Goal: Communication & Community: Answer question/provide support

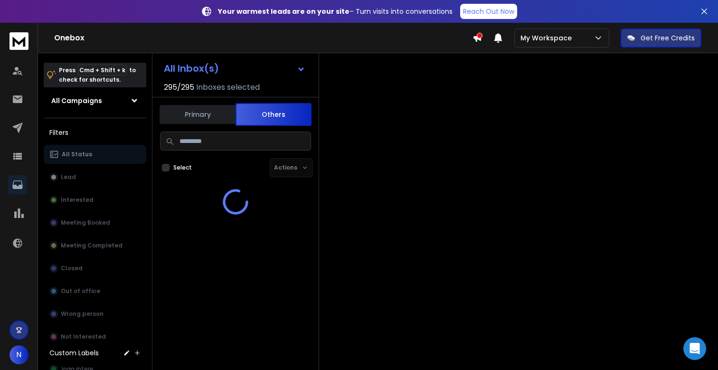
scroll to position [1, 0]
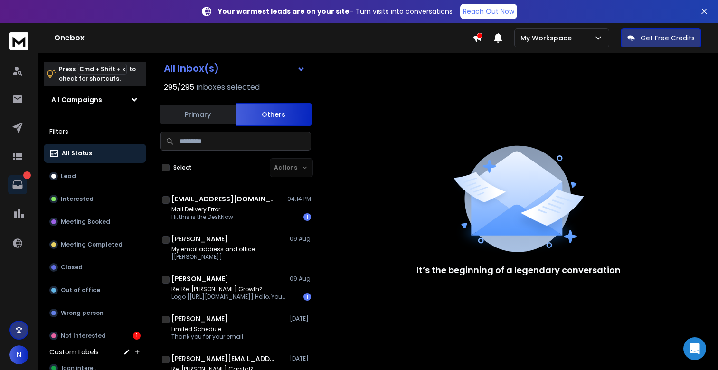
click at [219, 111] on button "Primary" at bounding box center [198, 114] width 76 height 21
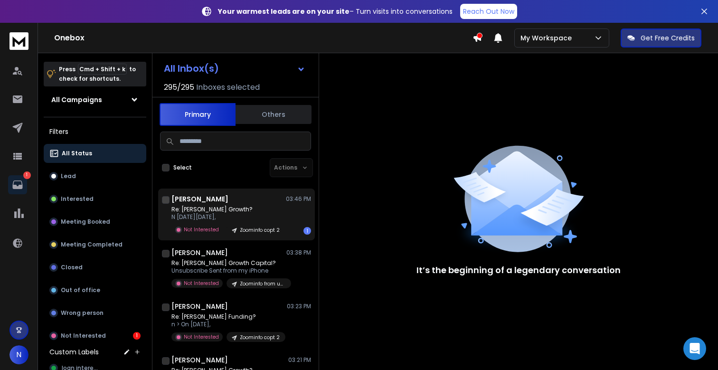
click at [247, 196] on div "[PERSON_NAME] 03:46 PM" at bounding box center [241, 198] width 140 height 9
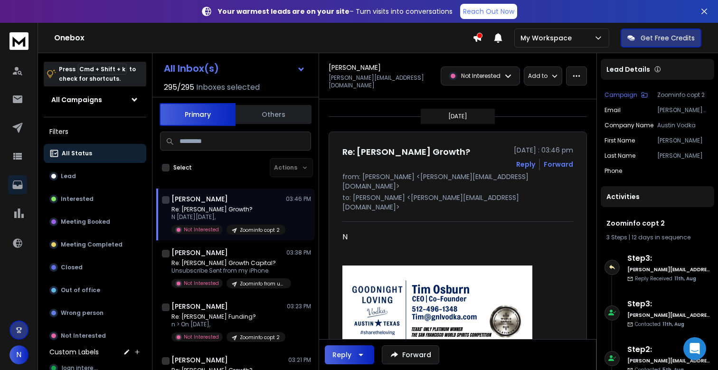
click at [262, 112] on button "Others" at bounding box center [274, 114] width 76 height 21
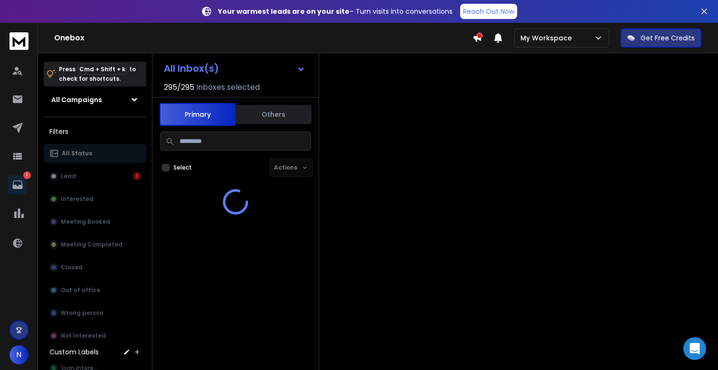
click at [199, 115] on button "Primary" at bounding box center [198, 114] width 76 height 23
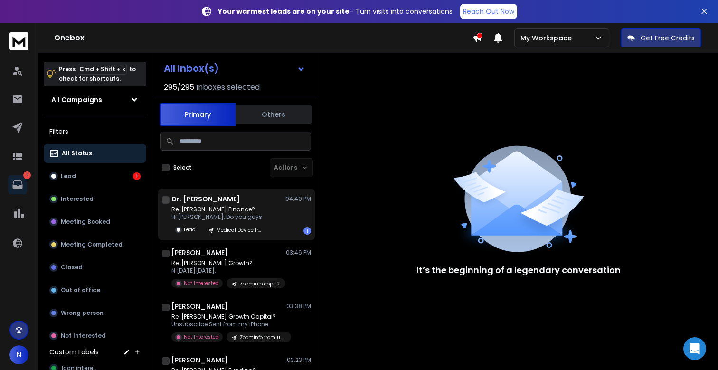
click at [243, 211] on p "Re: [PERSON_NAME] Finance?" at bounding box center [219, 210] width 96 height 8
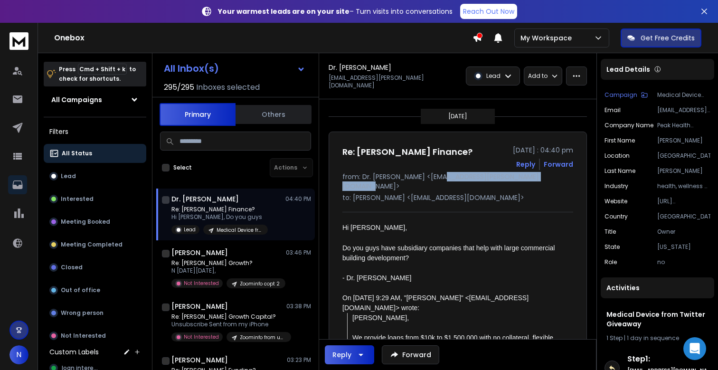
drag, startPoint x: 437, startPoint y: 167, endPoint x: 549, endPoint y: 165, distance: 111.2
click at [549, 172] on p "from: Dr. [PERSON_NAME] <[EMAIL_ADDRESS][PERSON_NAME][DOMAIN_NAME]>" at bounding box center [457, 181] width 231 height 19
copy p "[EMAIL_ADDRESS][PERSON_NAME][DOMAIN_NAME]"
click at [335, 344] on div "Reply Forward" at bounding box center [457, 354] width 277 height 31
click at [341, 346] on button "Reply" at bounding box center [349, 354] width 49 height 19
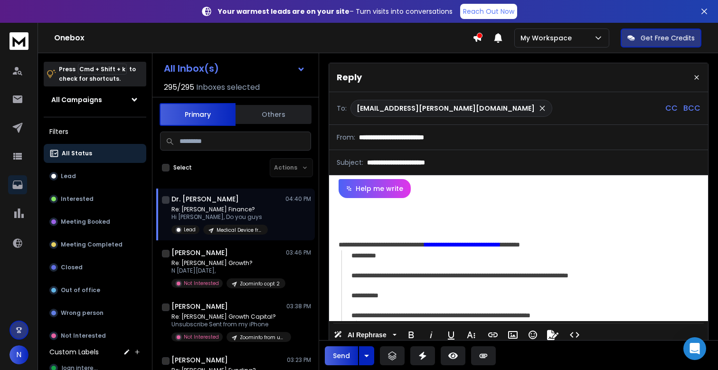
click at [556, 111] on input at bounding box center [589, 108] width 66 height 17
paste input "**********"
type input "**********"
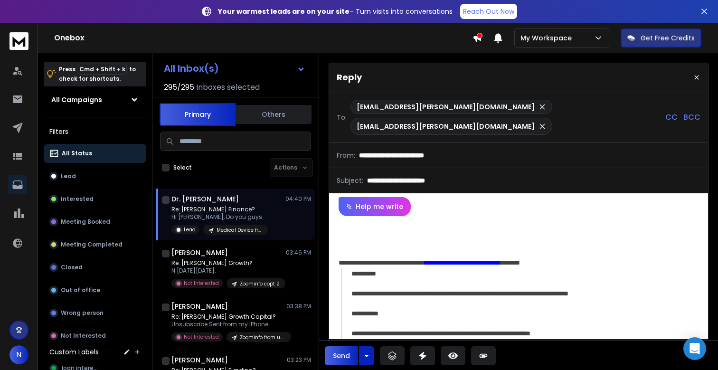
click at [410, 212] on div "**********" at bounding box center [518, 279] width 379 height 173
click at [347, 358] on button "Send" at bounding box center [341, 355] width 33 height 19
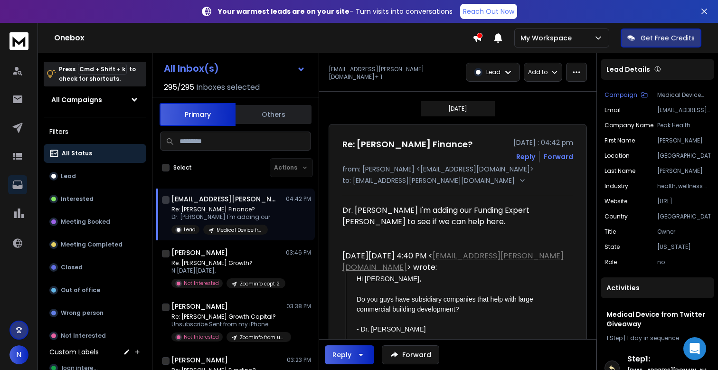
click at [275, 117] on button "Others" at bounding box center [274, 114] width 76 height 21
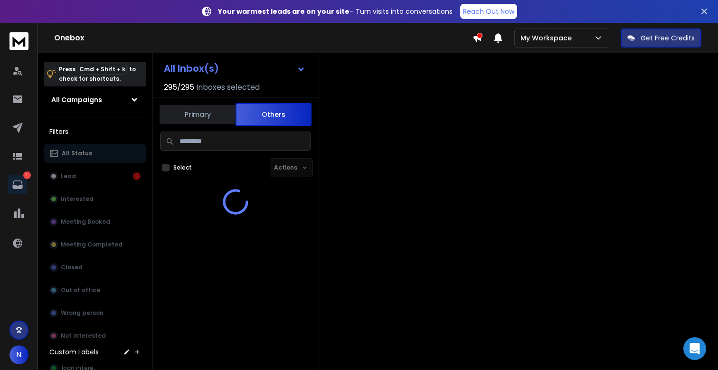
click at [180, 114] on button "Primary" at bounding box center [198, 114] width 76 height 21
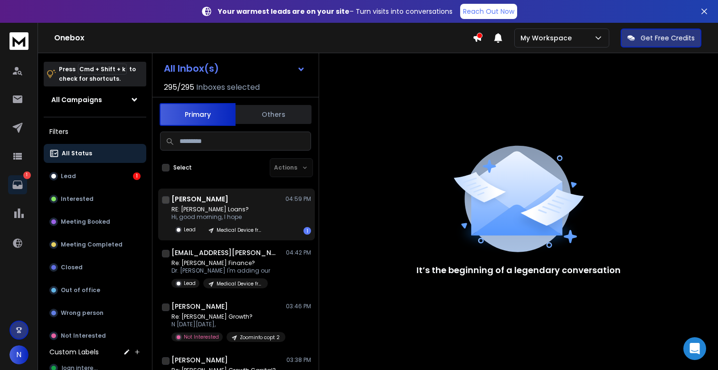
click at [261, 198] on div "[PERSON_NAME] 04:59 PM" at bounding box center [241, 198] width 140 height 9
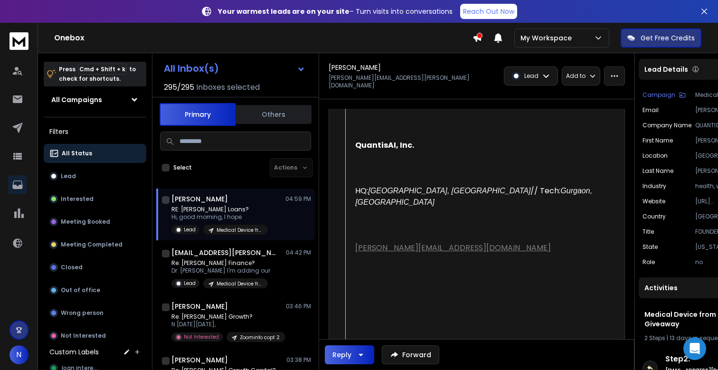
scroll to position [2286, 0]
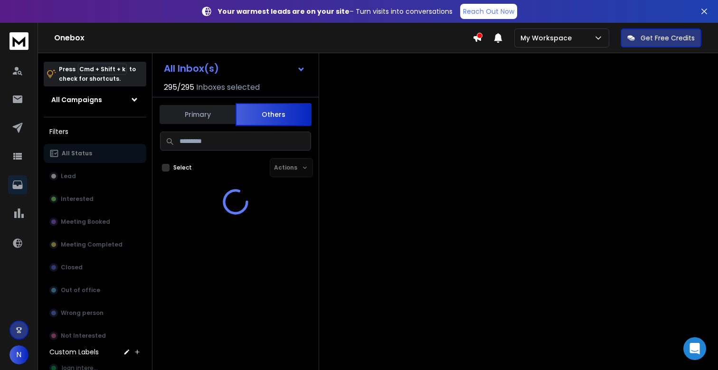
click at [271, 114] on button "Others" at bounding box center [274, 114] width 76 height 23
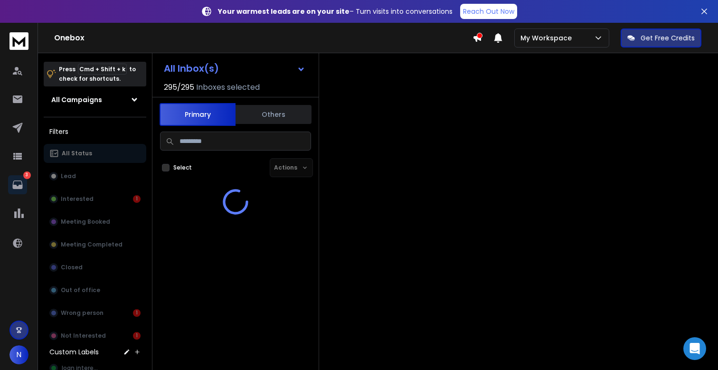
click at [209, 111] on button "Primary" at bounding box center [198, 114] width 76 height 23
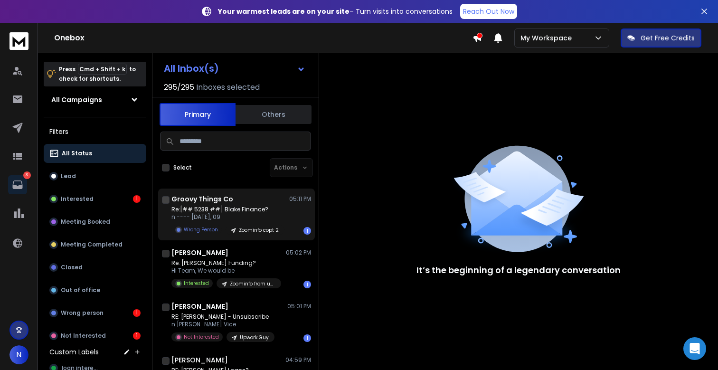
click at [247, 201] on div "Groovy Things Co 05:11 PM" at bounding box center [241, 198] width 140 height 9
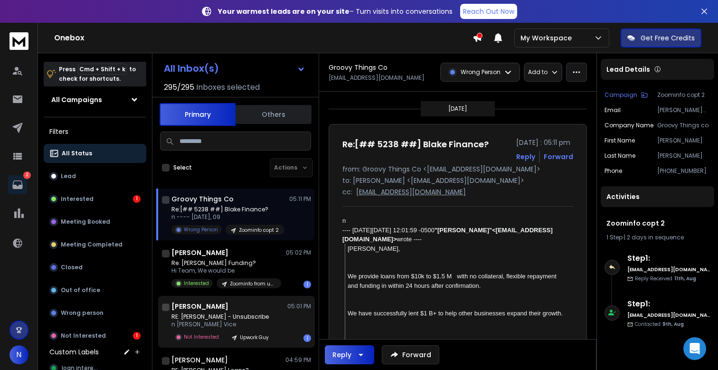
click at [235, 302] on div "[PERSON_NAME] 05:01 PM" at bounding box center [241, 306] width 140 height 9
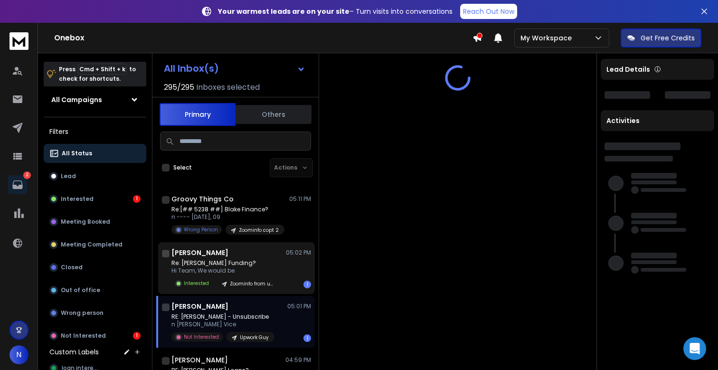
click at [235, 272] on p "Hi Team, We would be" at bounding box center [226, 271] width 110 height 8
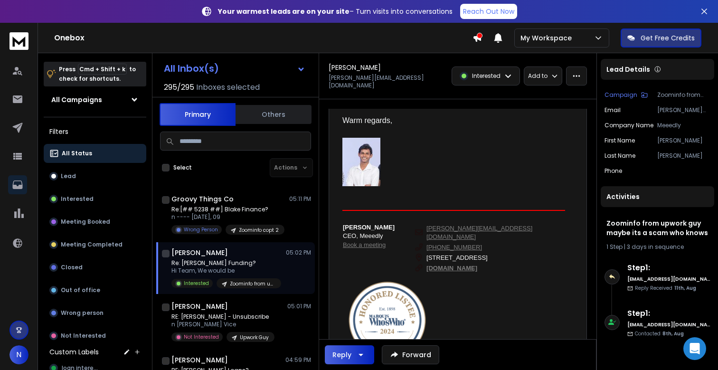
scroll to position [145, 0]
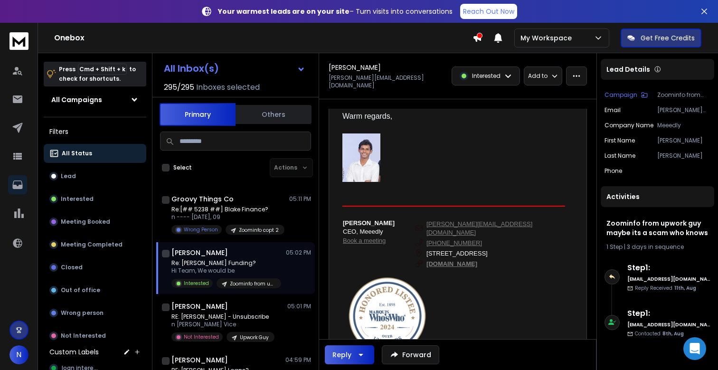
click at [449, 206] on td "[PERSON_NAME] CEO, Meeedly Book a meeting [PERSON_NAME][EMAIL_ADDRESS][DOMAIN_N…" at bounding box center [453, 296] width 223 height 180
click at [448, 260] on link "[DOMAIN_NAME]" at bounding box center [452, 263] width 51 height 7
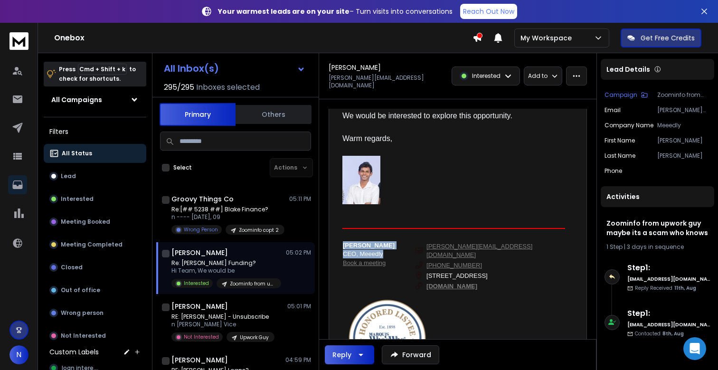
drag, startPoint x: 389, startPoint y: 242, endPoint x: 342, endPoint y: 230, distance: 49.0
copy tbody "[PERSON_NAME]"
drag, startPoint x: 342, startPoint y: 228, endPoint x: 375, endPoint y: 235, distance: 34.0
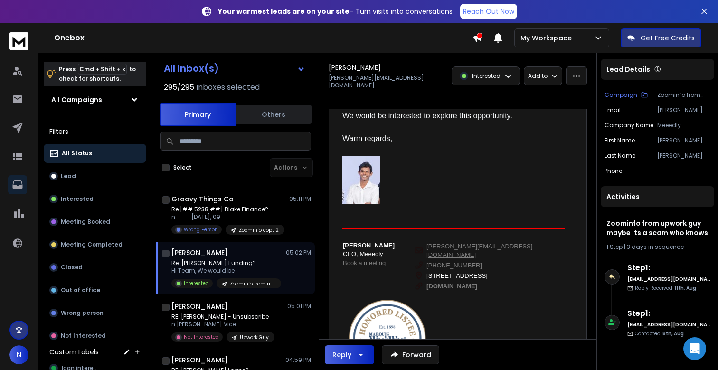
drag, startPoint x: 453, startPoint y: 255, endPoint x: 422, endPoint y: 255, distance: 30.9
click at [422, 270] on tr "[STREET_ADDRESS]" at bounding box center [485, 275] width 143 height 10
copy tr "[STREET_ADDRESS]"
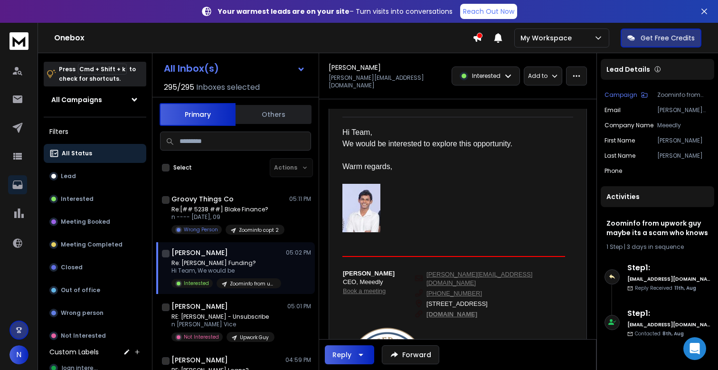
scroll to position [95, 0]
drag, startPoint x: 377, startPoint y: 271, endPoint x: 342, endPoint y: 256, distance: 38.9
drag, startPoint x: 342, startPoint y: 256, endPoint x: 381, endPoint y: 263, distance: 40.6
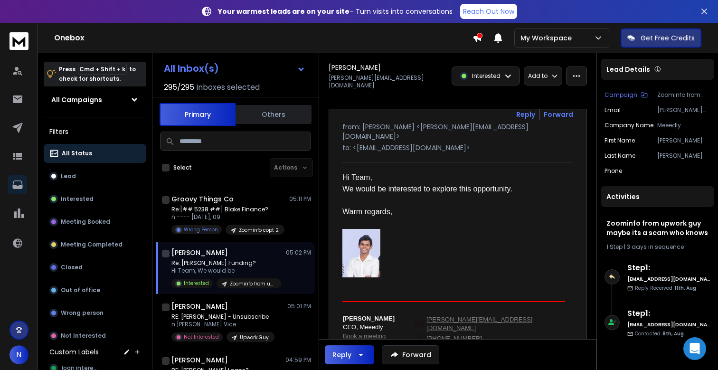
scroll to position [46, 0]
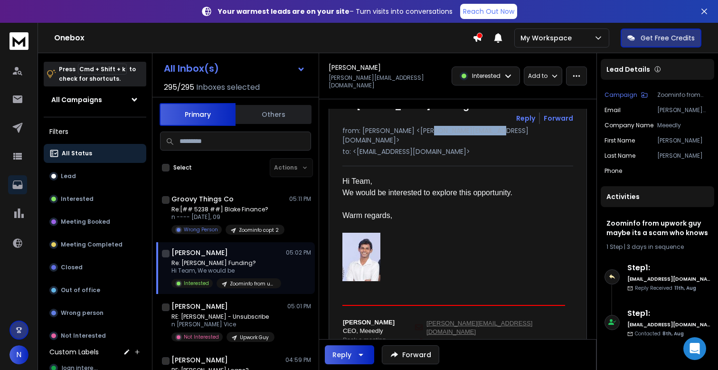
drag, startPoint x: 429, startPoint y: 122, endPoint x: 502, endPoint y: 120, distance: 72.7
click at [502, 126] on p "from: [PERSON_NAME] <[PERSON_NAME][EMAIL_ADDRESS][DOMAIN_NAME]>" at bounding box center [457, 135] width 231 height 19
copy p "[PERSON_NAME][EMAIL_ADDRESS][DOMAIN_NAME]"
click at [347, 346] on button "Reply" at bounding box center [349, 354] width 49 height 19
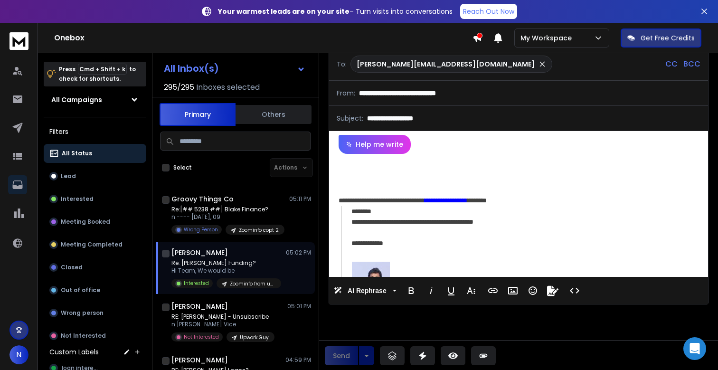
scroll to position [0, 0]
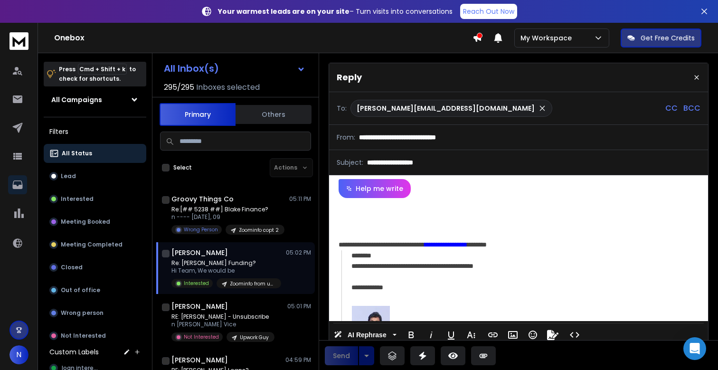
click at [556, 106] on input at bounding box center [589, 108] width 66 height 17
paste input "**********"
type input "**********"
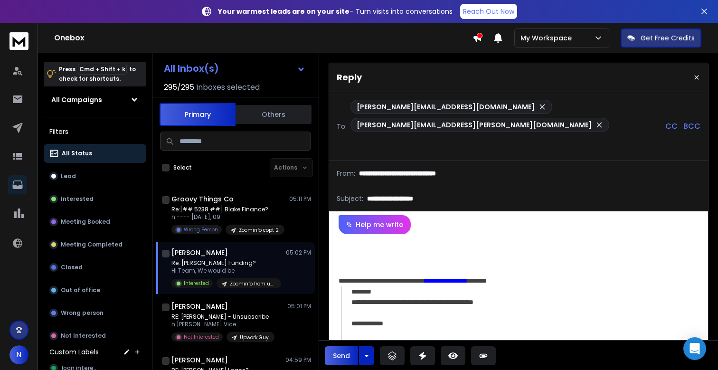
click at [394, 234] on div "**********" at bounding box center [518, 295] width 379 height 123
click at [403, 254] on div at bounding box center [519, 259] width 360 height 10
click at [406, 244] on div "**********" at bounding box center [514, 249] width 350 height 10
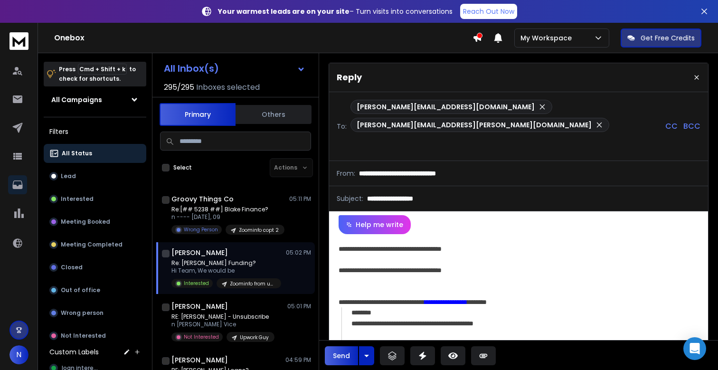
click at [350, 349] on button "Send" at bounding box center [341, 355] width 33 height 19
